Goal: Communication & Community: Answer question/provide support

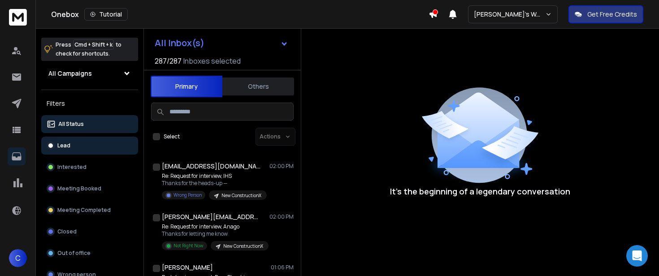
click at [91, 143] on button "Lead" at bounding box center [89, 146] width 97 height 18
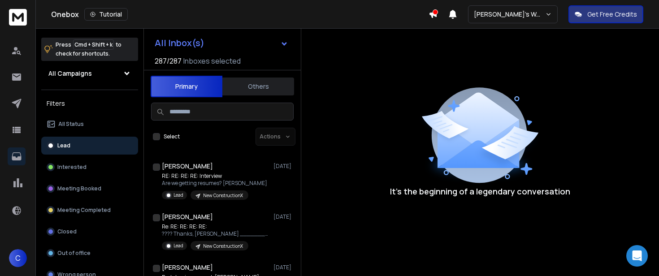
click at [274, 87] on button "Others" at bounding box center [258, 87] width 72 height 20
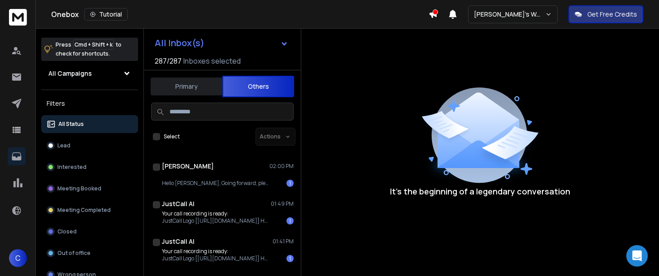
click at [78, 146] on button "Lead" at bounding box center [89, 146] width 97 height 18
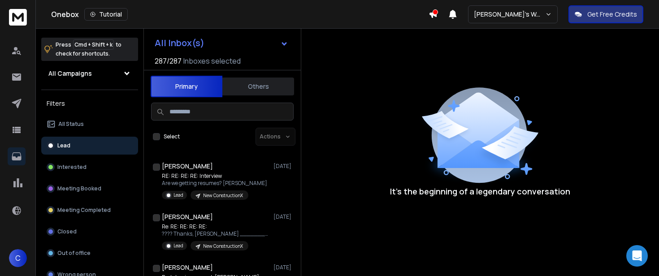
click at [256, 83] on button "Others" at bounding box center [258, 87] width 72 height 20
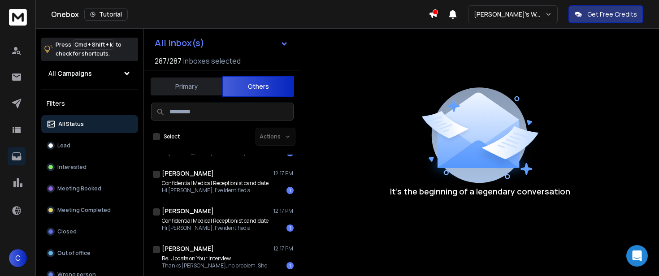
scroll to position [539, 0]
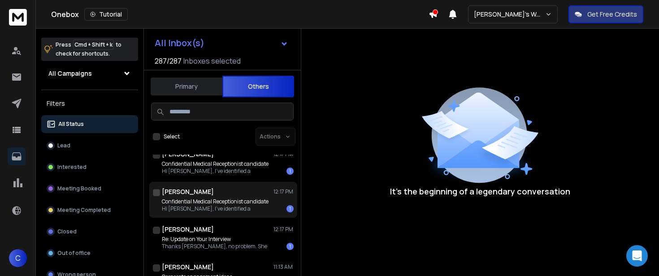
click at [234, 205] on p "Confidential Medical Receptionist candidate" at bounding box center [215, 201] width 107 height 7
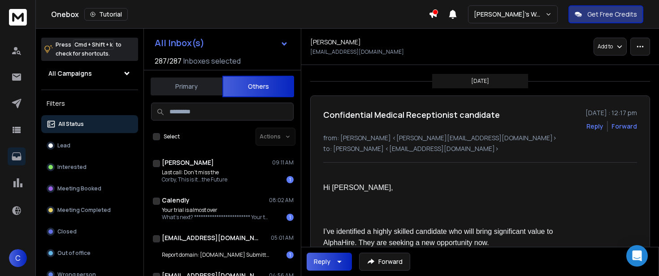
scroll to position [725, 0]
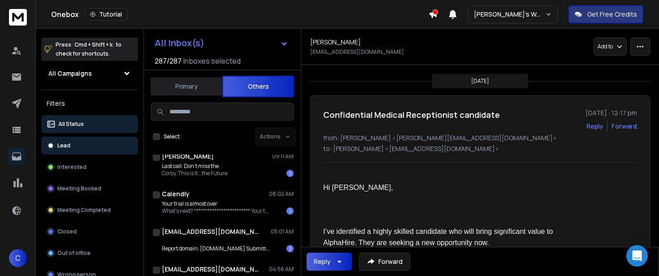
click at [84, 154] on button "Lead" at bounding box center [89, 146] width 97 height 18
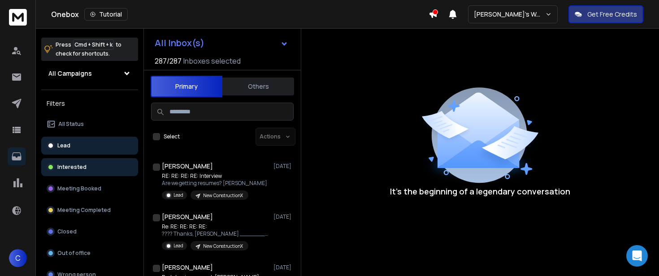
click at [85, 165] on button "Interested" at bounding box center [89, 167] width 97 height 18
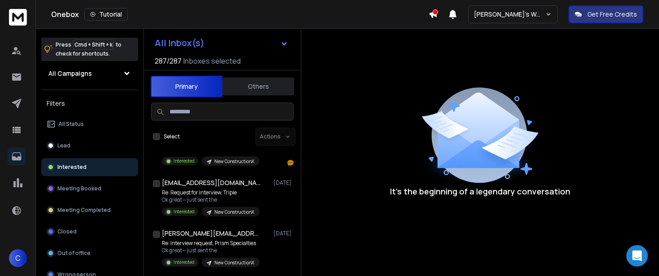
scroll to position [37, 0]
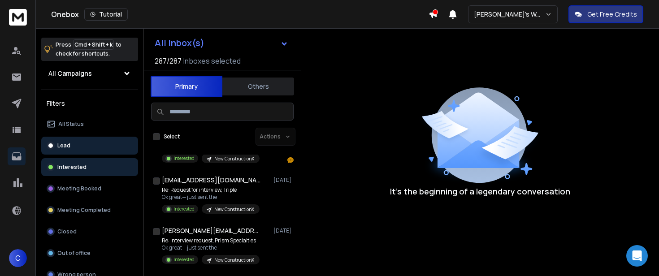
click at [108, 147] on button "Lead" at bounding box center [89, 146] width 97 height 18
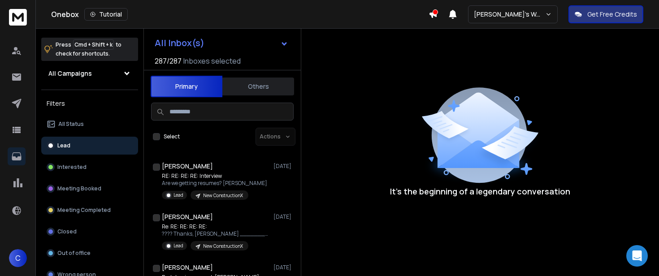
click at [103, 122] on button "All Status" at bounding box center [89, 124] width 97 height 18
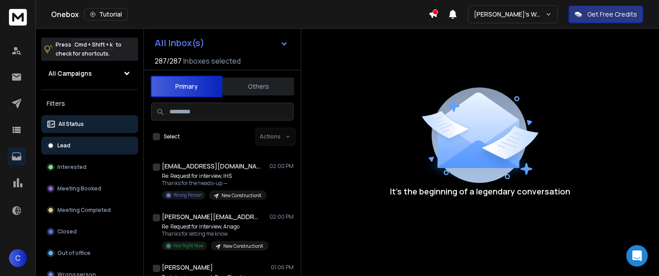
click at [87, 144] on button "Lead" at bounding box center [89, 146] width 97 height 18
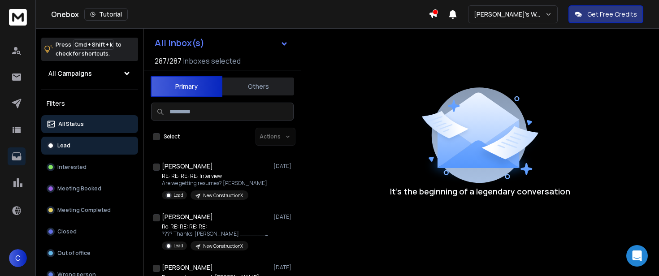
click at [51, 120] on icon at bounding box center [51, 124] width 9 height 9
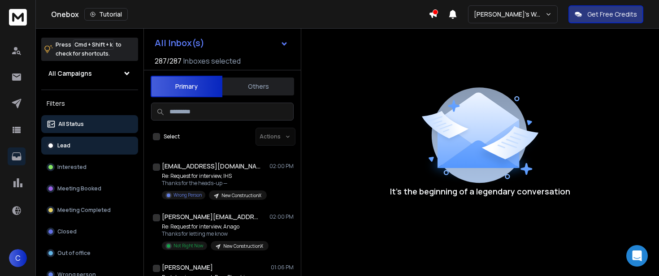
click at [62, 152] on button "Lead" at bounding box center [89, 146] width 97 height 18
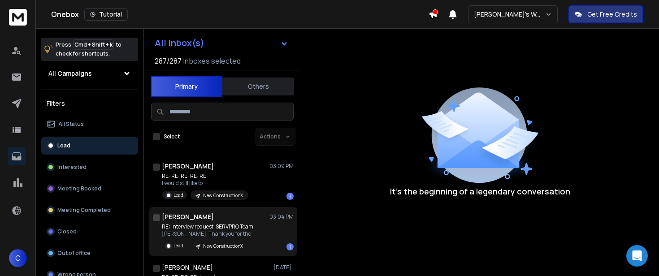
click at [173, 224] on p "RE: Interview request, SERVPRO Team" at bounding box center [207, 226] width 91 height 7
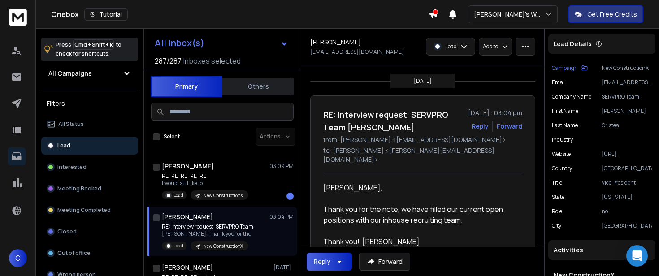
click at [486, 128] on button "Reply" at bounding box center [480, 126] width 17 height 9
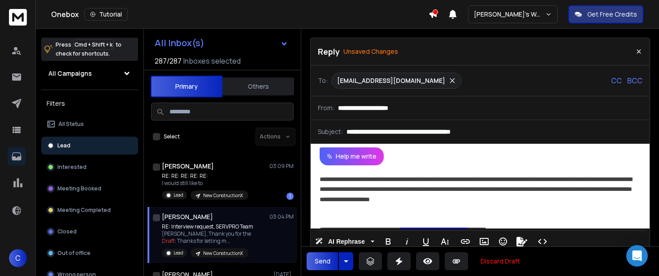
click at [314, 257] on button "Send" at bounding box center [322, 261] width 31 height 18
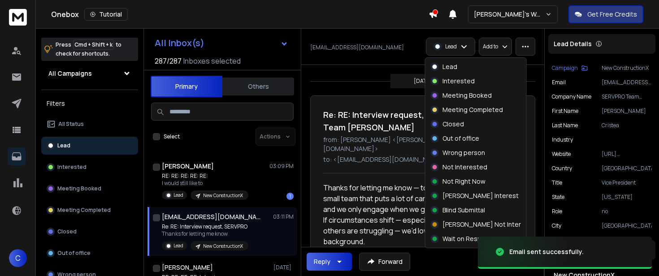
click at [465, 44] on icon at bounding box center [463, 46] width 7 height 7
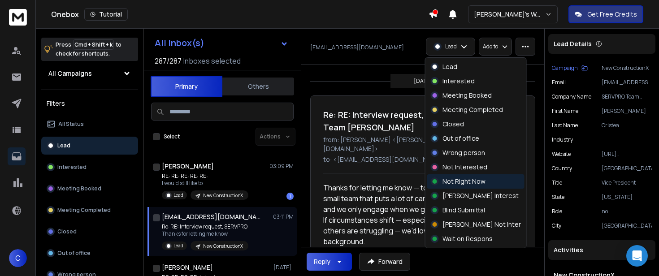
click at [462, 185] on p "Not Right Now" at bounding box center [463, 181] width 43 height 9
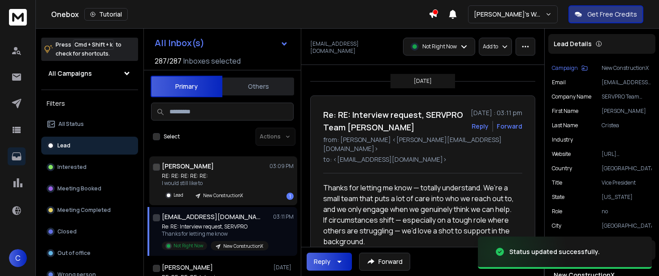
click at [253, 159] on div "[PERSON_NAME] 03:09 PM RE: RE: RE: RE: RE: I would still like to Lead New Const…" at bounding box center [223, 180] width 148 height 49
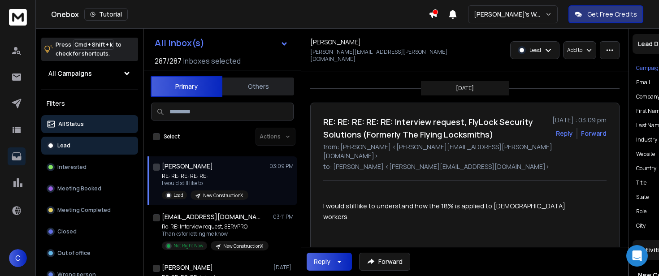
click at [79, 123] on p "All Status" at bounding box center [71, 124] width 26 height 7
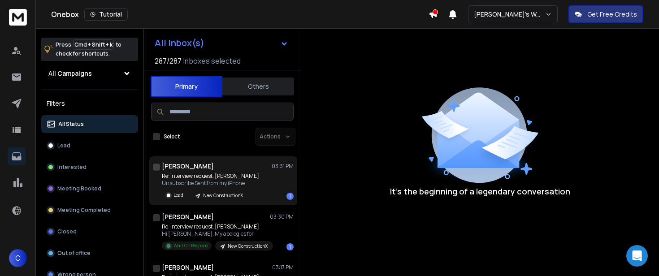
click at [228, 189] on div "Re: Interview request, [PERSON_NAME] Sent from my iPhone Lead New ConstructionX" at bounding box center [210, 186] width 97 height 27
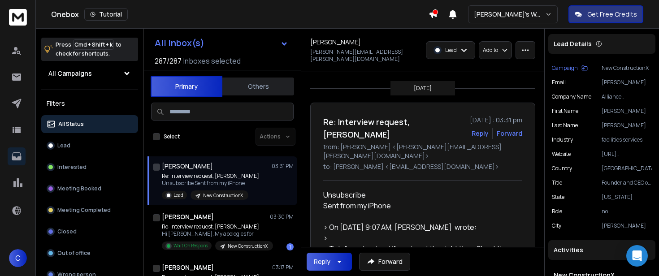
click at [479, 129] on button "Reply" at bounding box center [480, 133] width 17 height 9
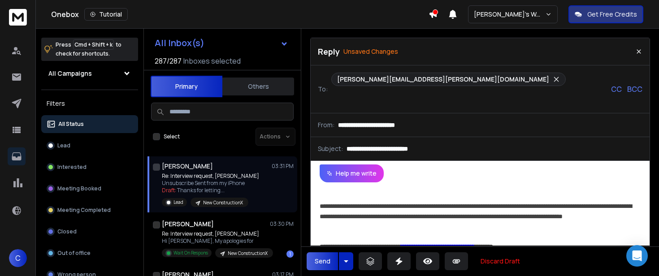
click at [320, 201] on div "**********" at bounding box center [479, 216] width 318 height 30
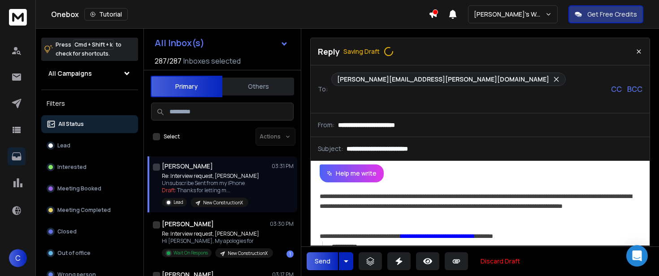
click at [326, 262] on button "Send" at bounding box center [322, 261] width 31 height 18
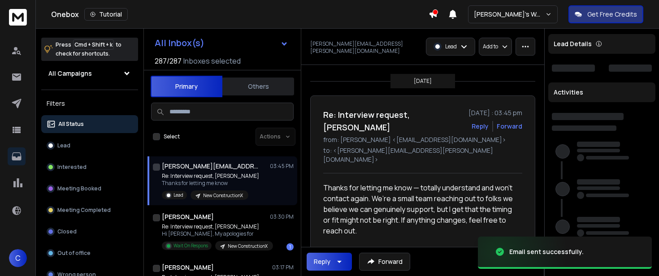
click at [451, 51] on div "Lead" at bounding box center [450, 46] width 48 height 17
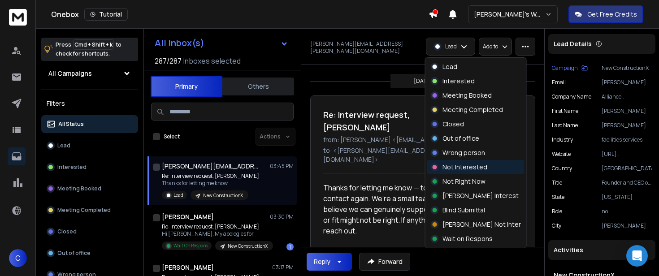
click at [460, 170] on p "Not Interested" at bounding box center [464, 167] width 45 height 9
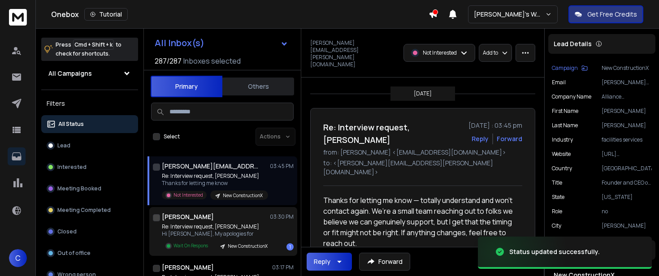
click at [230, 225] on p "Re: Interview request, [PERSON_NAME]" at bounding box center [216, 226] width 108 height 7
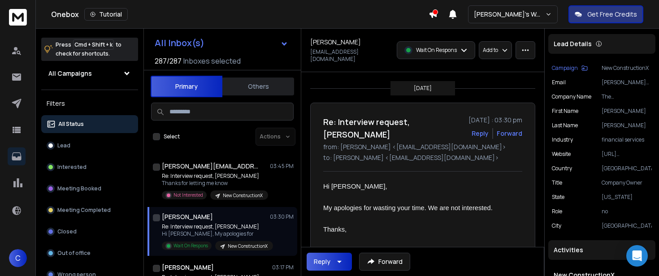
click at [485, 214] on p at bounding box center [419, 218] width 192 height 11
click at [480, 129] on button "Reply" at bounding box center [480, 133] width 17 height 9
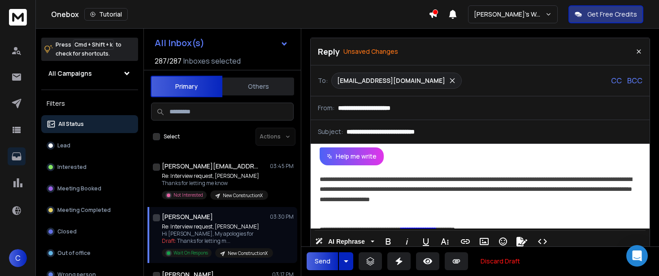
click at [314, 265] on button "Send" at bounding box center [322, 261] width 31 height 18
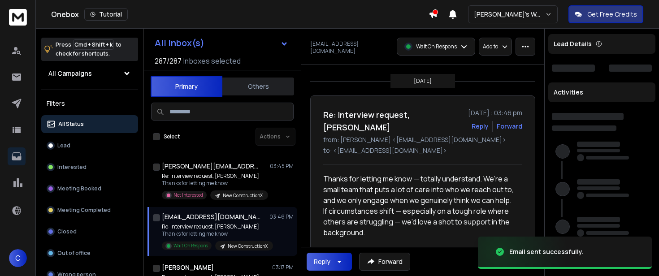
click at [465, 46] on icon at bounding box center [463, 46] width 5 height 3
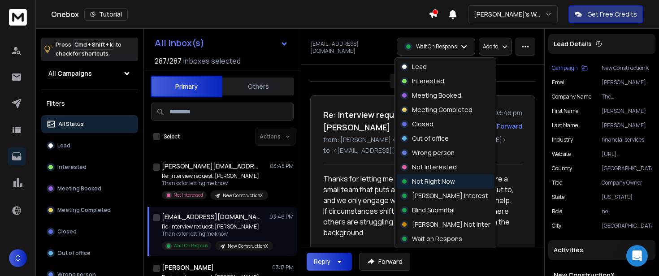
click at [433, 184] on p "Not Right Now" at bounding box center [433, 181] width 43 height 9
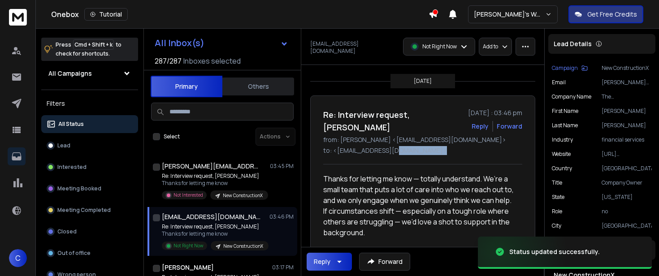
drag, startPoint x: 301, startPoint y: 159, endPoint x: 301, endPoint y: 164, distance: 4.9
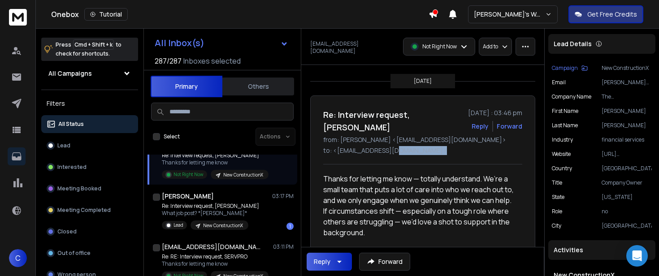
scroll to position [65, 0]
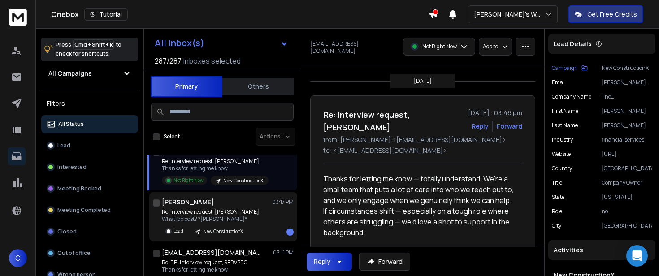
click at [227, 223] on div "Re: Interview request, [PERSON_NAME] What job post? *[PERSON_NAME]* Lead New Co…" at bounding box center [210, 221] width 97 height 27
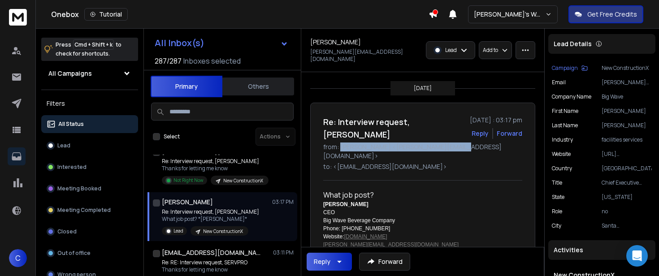
drag, startPoint x: 446, startPoint y: 142, endPoint x: 341, endPoint y: 138, distance: 105.0
click at [340, 143] on p "from: [PERSON_NAME] <[PERSON_NAME][EMAIL_ADDRESS][DOMAIN_NAME]>" at bounding box center [422, 152] width 199 height 18
copy p "[PERSON_NAME] <[PERSON_NAME][EMAIL_ADDRESS][DOMAIN_NAME]"
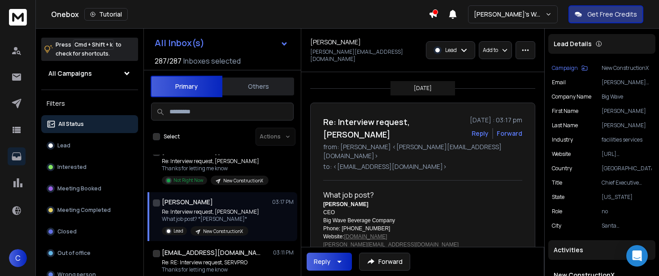
click at [447, 143] on div "Re: Interview request, [PERSON_NAME] [DATE] : 03:17 pm Reply Forward from: [PER…" at bounding box center [422, 144] width 199 height 56
drag, startPoint x: 446, startPoint y: 138, endPoint x: 401, endPoint y: 139, distance: 44.8
click at [401, 143] on p "from: [PERSON_NAME] <[PERSON_NAME][EMAIL_ADDRESS][DOMAIN_NAME]>" at bounding box center [422, 152] width 199 height 18
copy p "[DOMAIN_NAME]"
click at [482, 129] on button "Reply" at bounding box center [480, 133] width 17 height 9
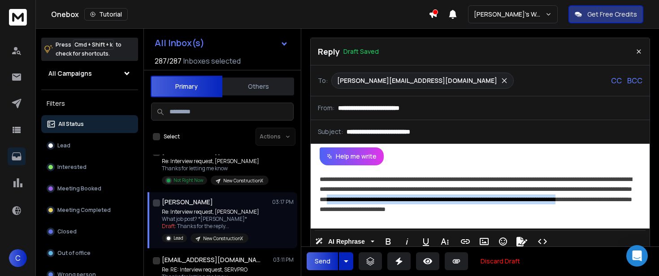
drag, startPoint x: 481, startPoint y: 199, endPoint x: 453, endPoint y: 208, distance: 28.9
click at [453, 208] on div "**********" at bounding box center [479, 194] width 318 height 40
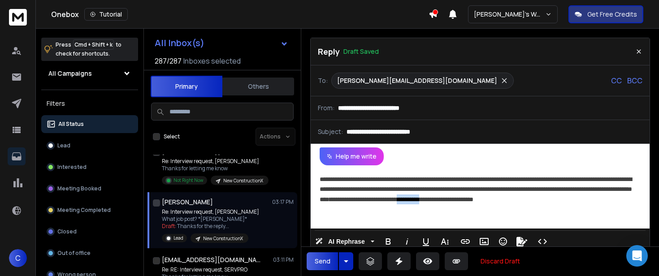
drag, startPoint x: 582, startPoint y: 200, endPoint x: 558, endPoint y: 201, distance: 24.2
click at [557, 201] on div "**********" at bounding box center [479, 194] width 318 height 40
drag, startPoint x: 344, startPoint y: 212, endPoint x: 320, endPoint y: 210, distance: 24.3
click at [320, 210] on div "**********" at bounding box center [479, 194] width 318 height 40
click at [323, 259] on button "Send" at bounding box center [322, 261] width 31 height 18
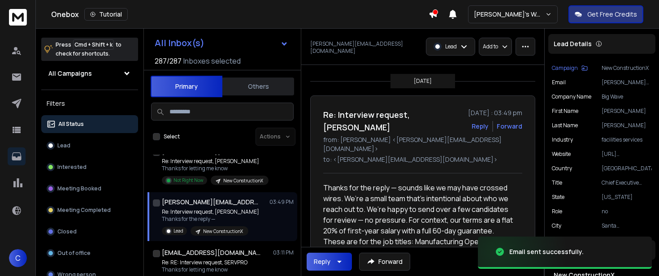
click at [461, 48] on icon at bounding box center [463, 46] width 7 height 7
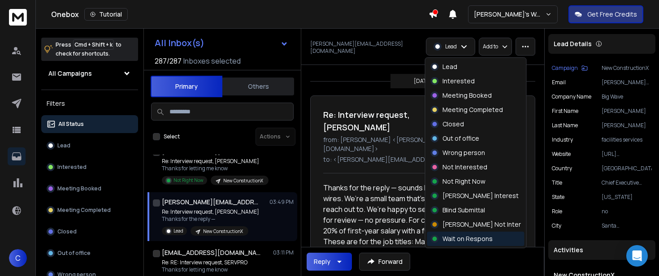
click at [466, 239] on p "Wait on Respons" at bounding box center [467, 238] width 50 height 9
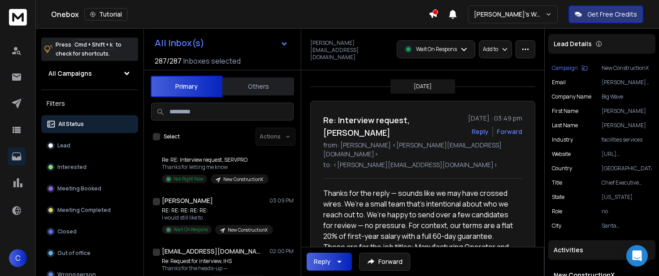
scroll to position [194, 0]
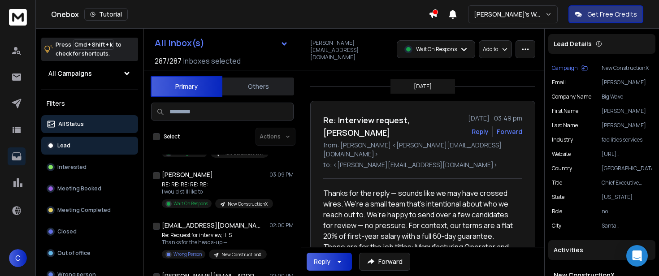
click at [87, 149] on button "Lead" at bounding box center [89, 146] width 97 height 18
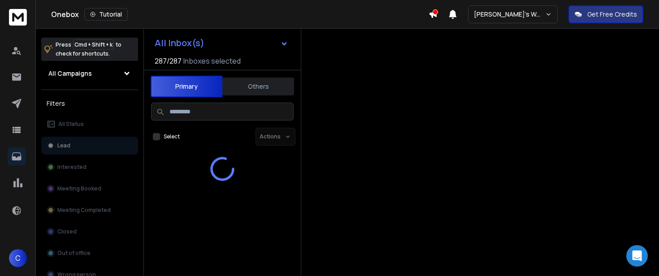
scroll to position [0, 0]
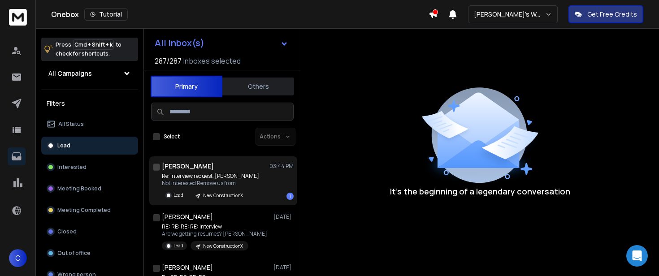
click at [207, 177] on p "Re: Interview request, [PERSON_NAME]" at bounding box center [210, 176] width 97 height 7
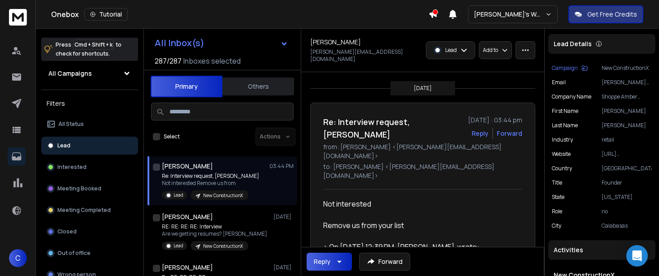
click at [485, 129] on button "Reply" at bounding box center [480, 133] width 17 height 9
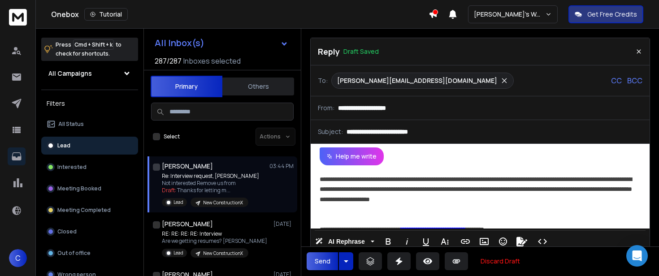
drag, startPoint x: 367, startPoint y: 176, endPoint x: 417, endPoint y: 0, distance: 182.4
click at [0, 0] on div "C Onebox Tutorial [PERSON_NAME]'s Workspace Get Free Credits Press Cmd + Shift …" at bounding box center [329, 152] width 659 height 305
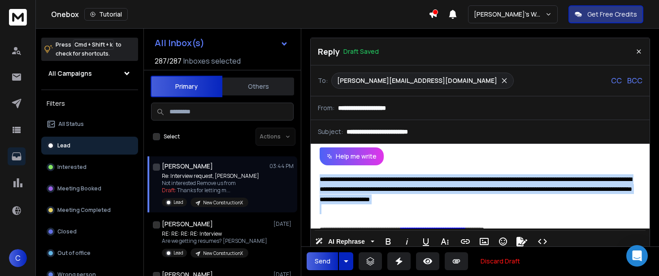
drag, startPoint x: 318, startPoint y: 176, endPoint x: 483, endPoint y: 209, distance: 168.7
click at [483, 209] on div "**********" at bounding box center [480, 196] width 339 height 63
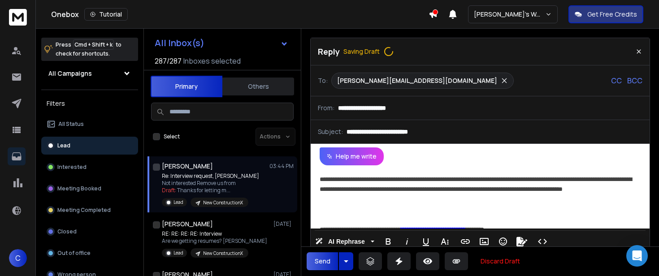
click at [321, 262] on button "Send" at bounding box center [322, 261] width 31 height 18
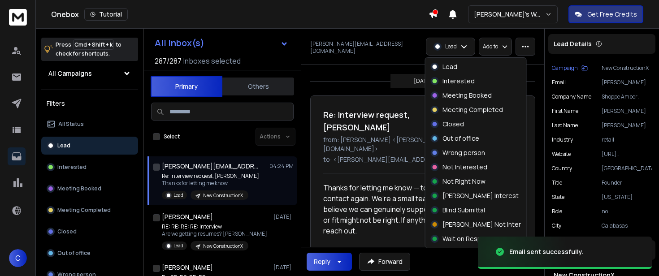
click at [457, 48] on div "Lead" at bounding box center [450, 46] width 48 height 17
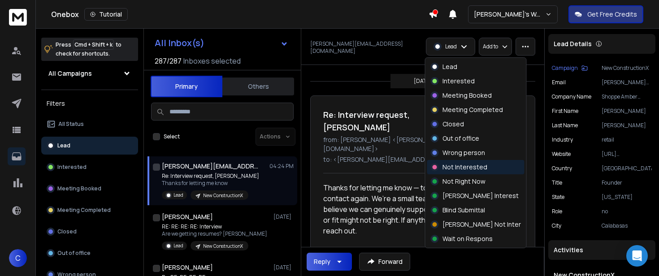
click at [462, 165] on p "Not Interested" at bounding box center [464, 167] width 45 height 9
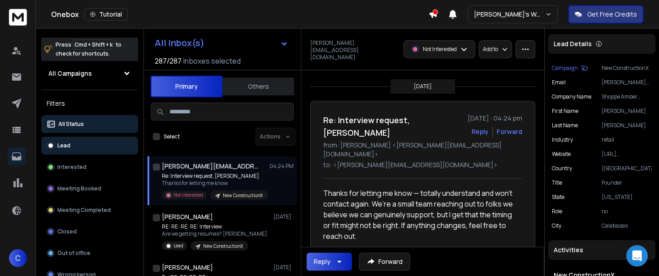
click at [108, 121] on button "All Status" at bounding box center [89, 124] width 97 height 18
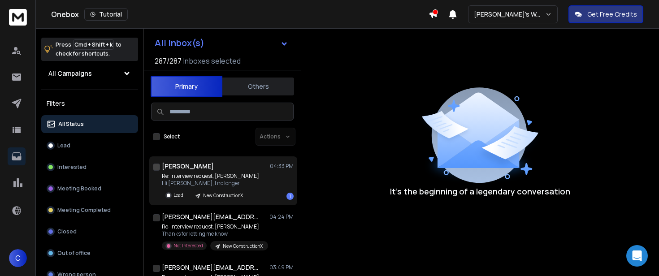
click at [210, 186] on p "Hi [PERSON_NAME], I no longer" at bounding box center [210, 183] width 97 height 7
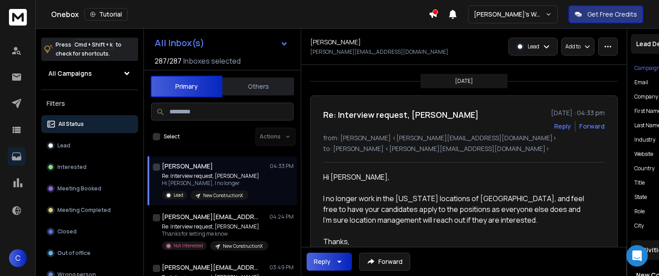
click at [568, 126] on button "Reply" at bounding box center [562, 126] width 17 height 9
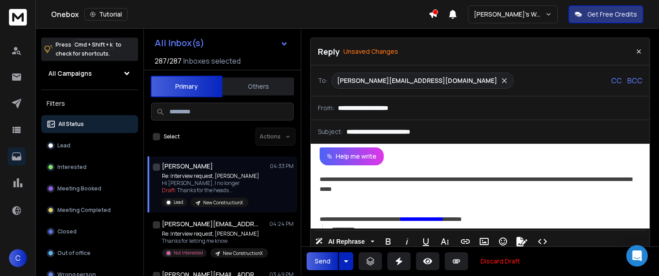
click at [318, 260] on button "Send" at bounding box center [322, 261] width 31 height 18
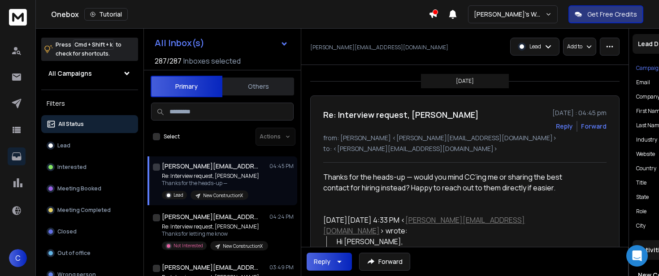
click at [540, 48] on p "Lead" at bounding box center [535, 46] width 12 height 7
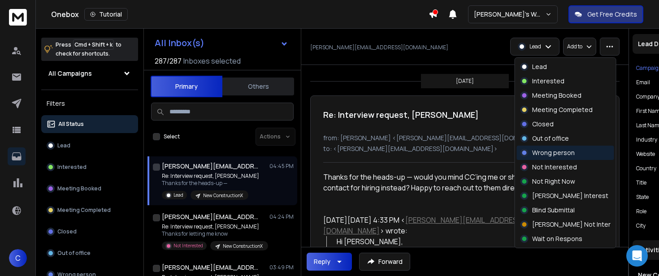
click at [558, 154] on p "Wrong person" at bounding box center [553, 152] width 43 height 9
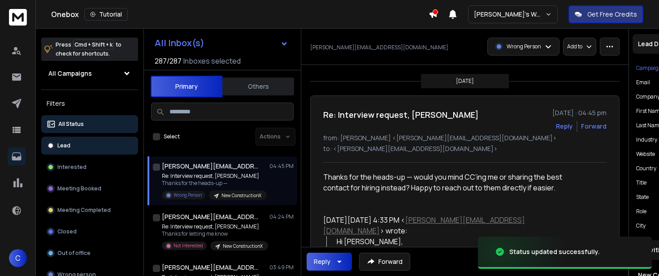
click at [109, 148] on button "Lead" at bounding box center [89, 146] width 97 height 18
